Goal: Information Seeking & Learning: Check status

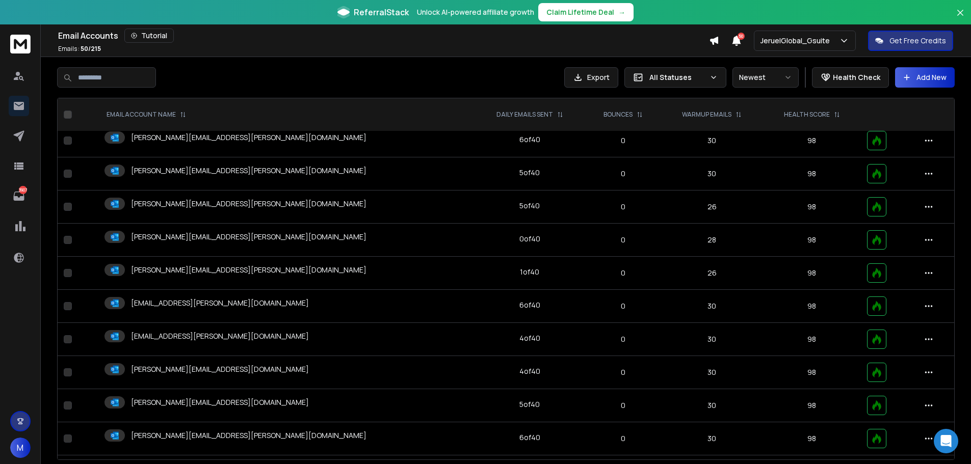
scroll to position [1019, 0]
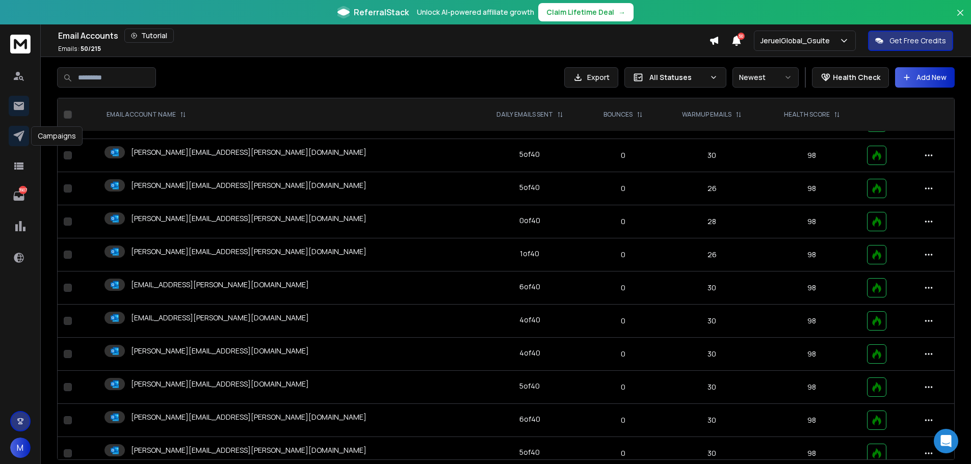
click at [14, 137] on icon at bounding box center [19, 136] width 12 height 12
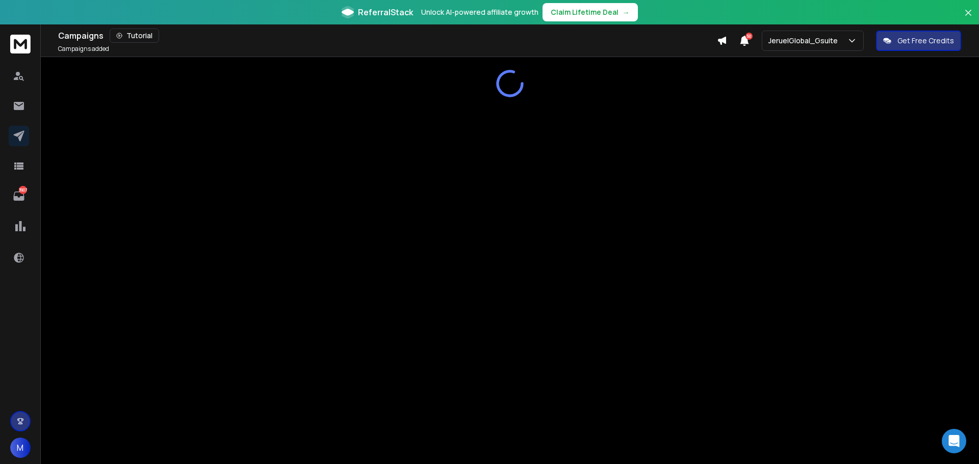
drag, startPoint x: 560, startPoint y: 14, endPoint x: 698, endPoint y: 5, distance: 138.5
click at [698, 5] on div "ReferralStack Unlock AI-powered affiliate growth Lifetime Deals available! Clai…" at bounding box center [489, 12] width 979 height 24
click at [611, 12] on button "Claim Lifetime Deal →" at bounding box center [589, 12] width 95 height 18
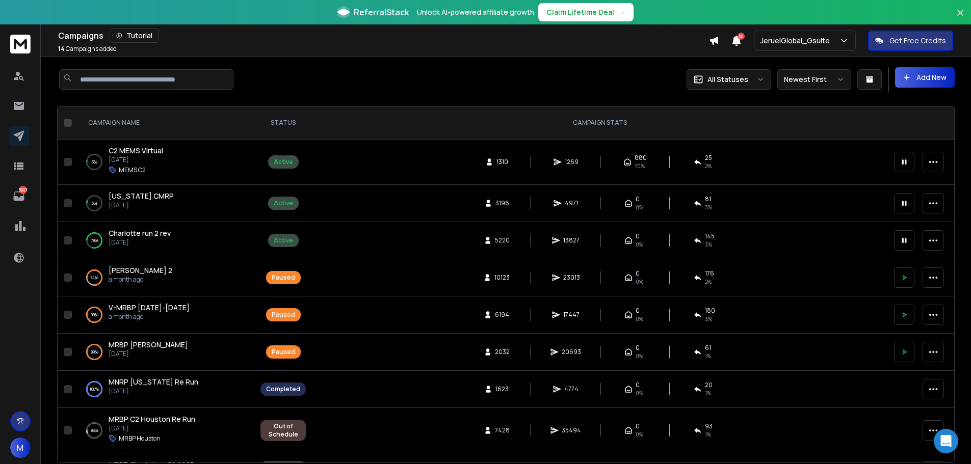
click at [176, 159] on div "3 % C2 MEMS Virtual [DATE] MEMS C2" at bounding box center [165, 162] width 158 height 33
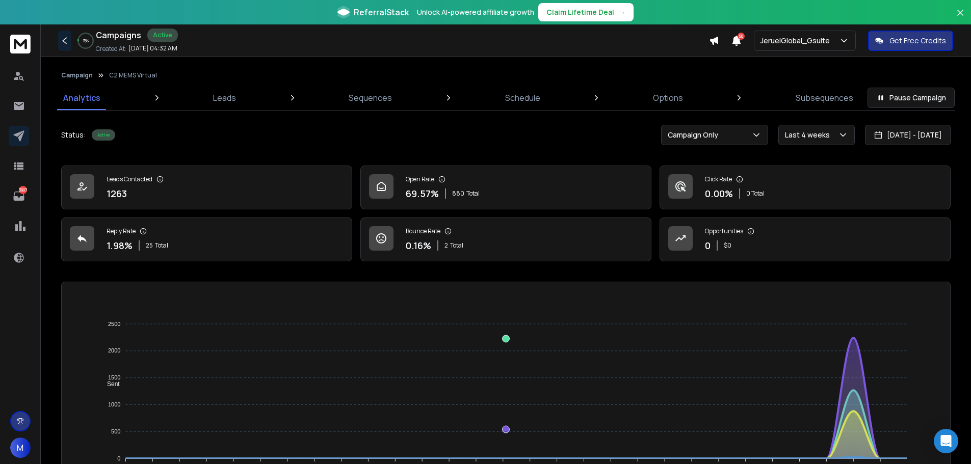
click at [64, 46] on button at bounding box center [64, 41] width 13 height 20
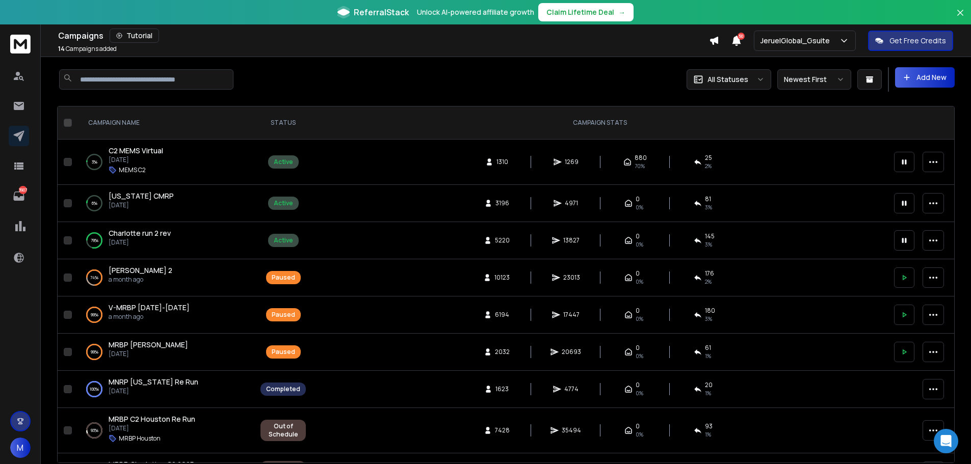
click at [336, 199] on div "3196 4971 0 0% 81 3 %" at bounding box center [600, 203] width 564 height 16
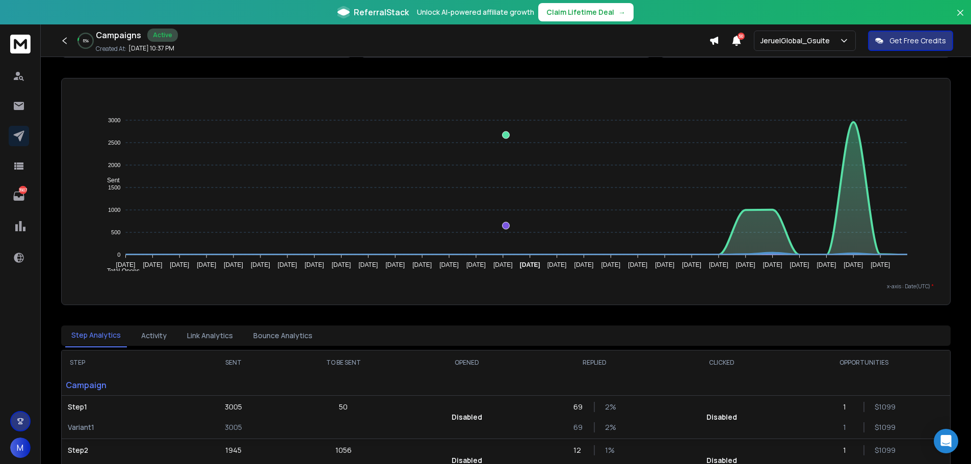
scroll to position [241, 0]
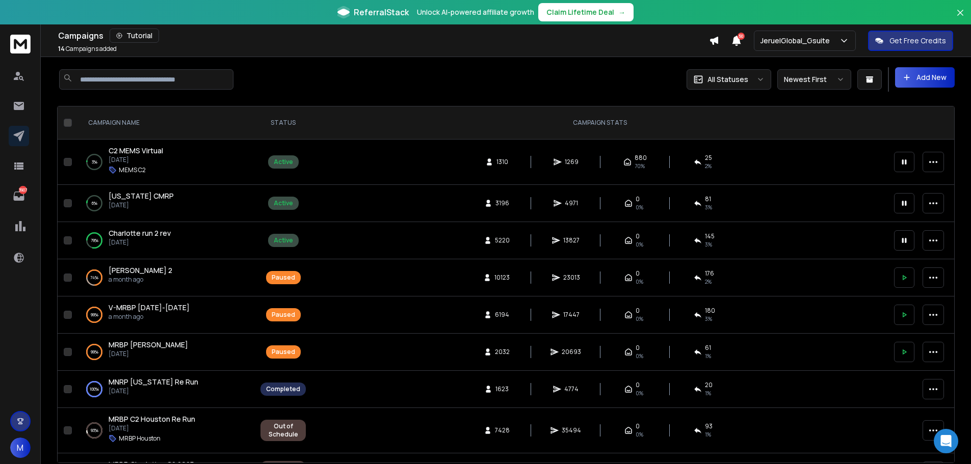
click at [194, 235] on div "79 % Charlotte run 2 rev [DATE]" at bounding box center [165, 240] width 158 height 24
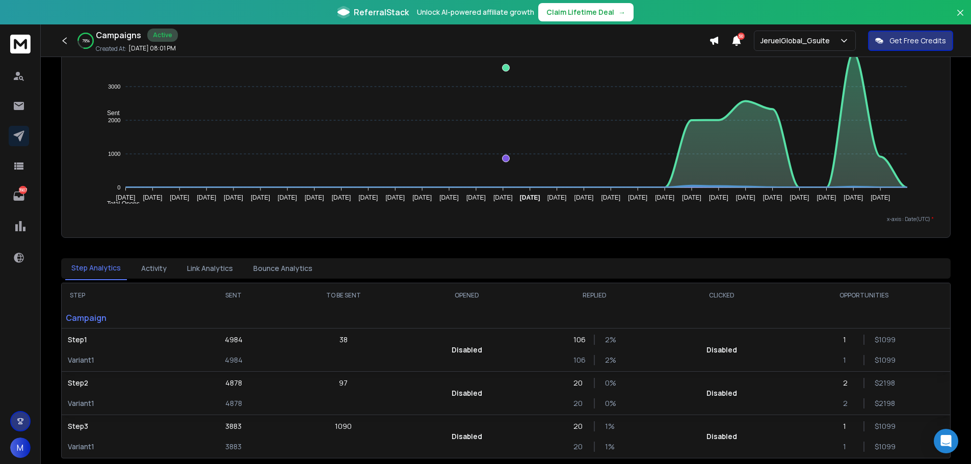
scroll to position [284, 0]
